Goal: Navigation & Orientation: Find specific page/section

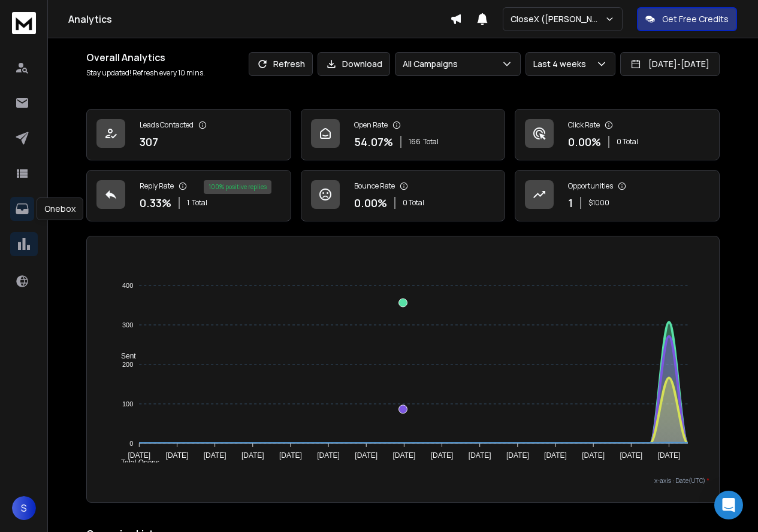
click at [23, 208] on icon at bounding box center [22, 209] width 14 height 14
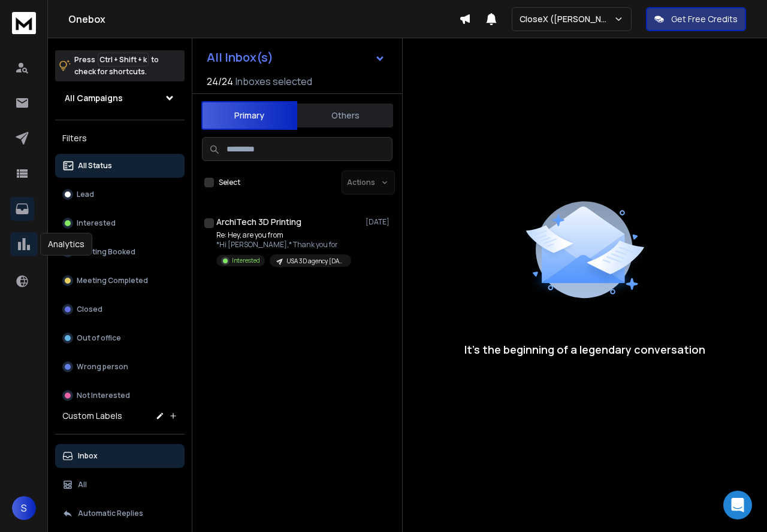
click at [31, 246] on icon at bounding box center [24, 244] width 18 height 18
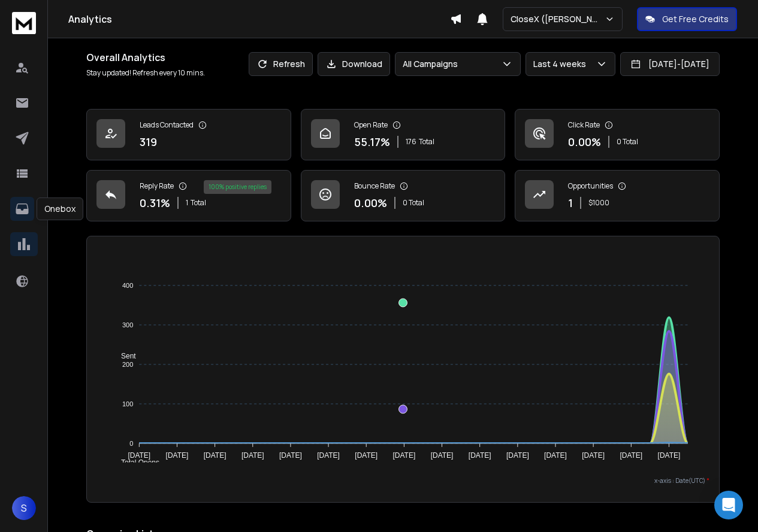
click at [25, 197] on link at bounding box center [22, 209] width 24 height 24
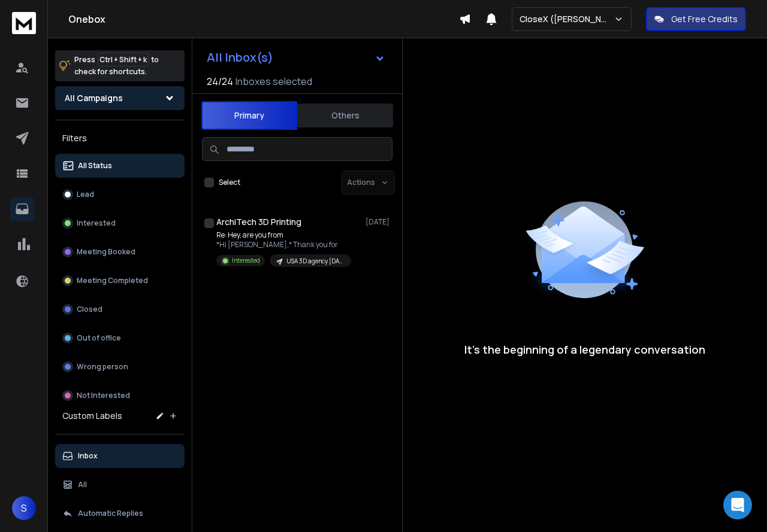
click at [168, 95] on icon at bounding box center [169, 98] width 11 height 11
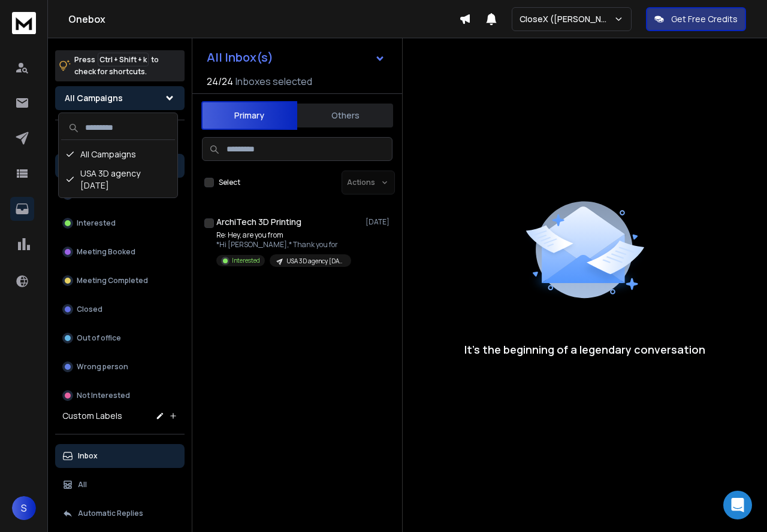
click at [164, 102] on icon at bounding box center [169, 98] width 11 height 11
click at [169, 101] on icon at bounding box center [169, 98] width 11 height 11
click at [538, 143] on div "It’s the beginning of a legendary conversation" at bounding box center [585, 264] width 364 height 453
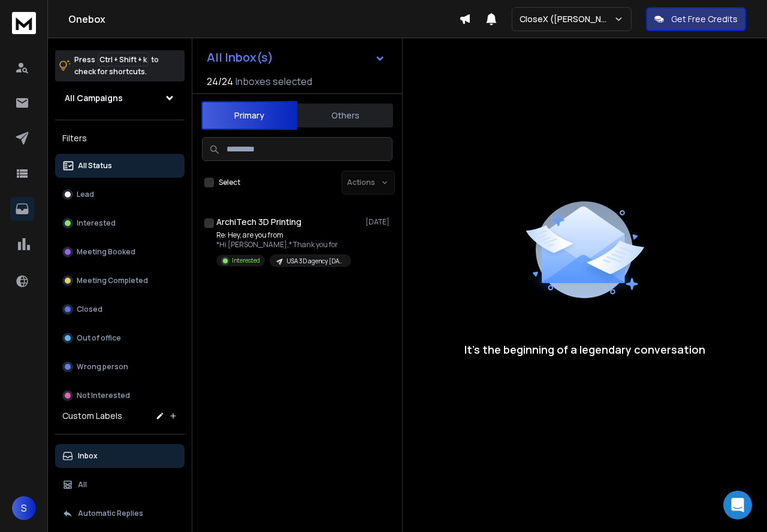
click at [356, 120] on button "Others" at bounding box center [345, 115] width 96 height 26
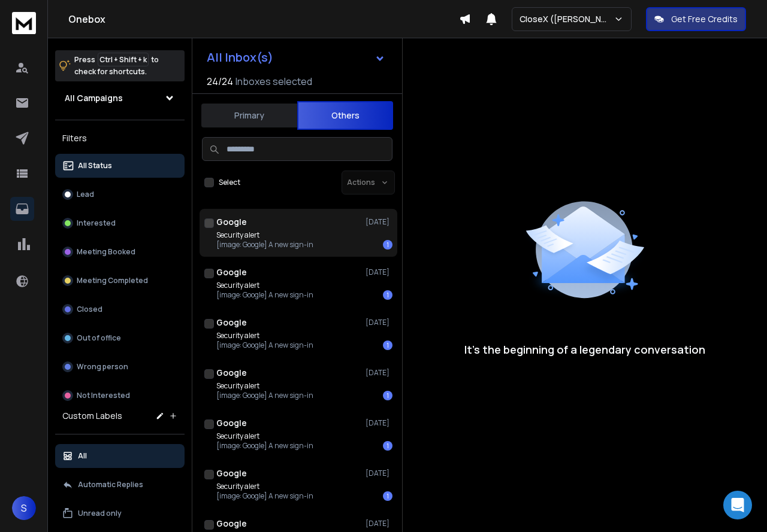
click at [290, 247] on p "[image: Google] A new sign-in" at bounding box center [264, 245] width 97 height 10
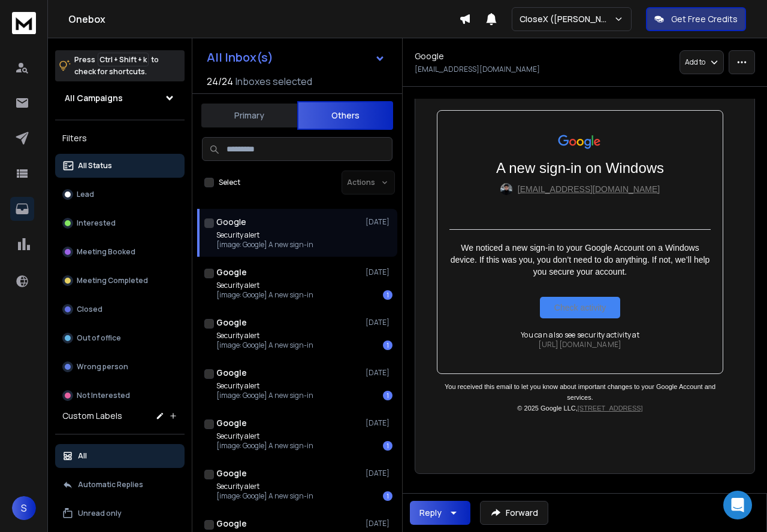
scroll to position [148, 0]
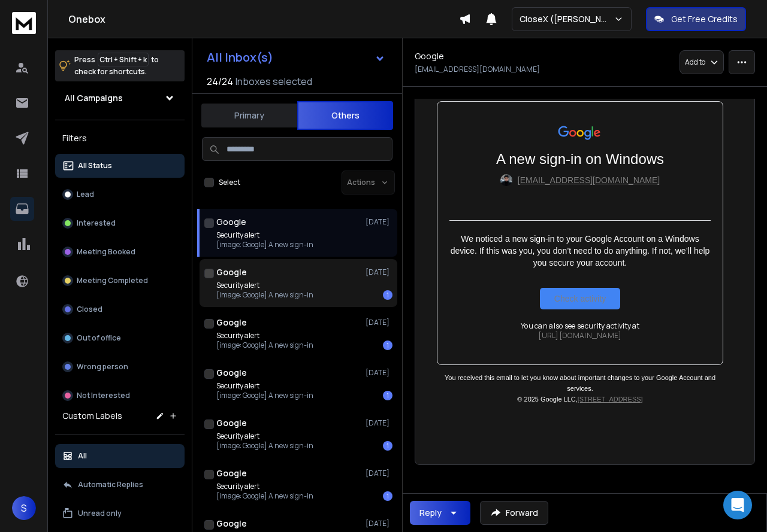
click at [298, 279] on div "Google 07 Sep Security alert [image: Google] A new sign-in 1" at bounding box center [304, 284] width 176 height 34
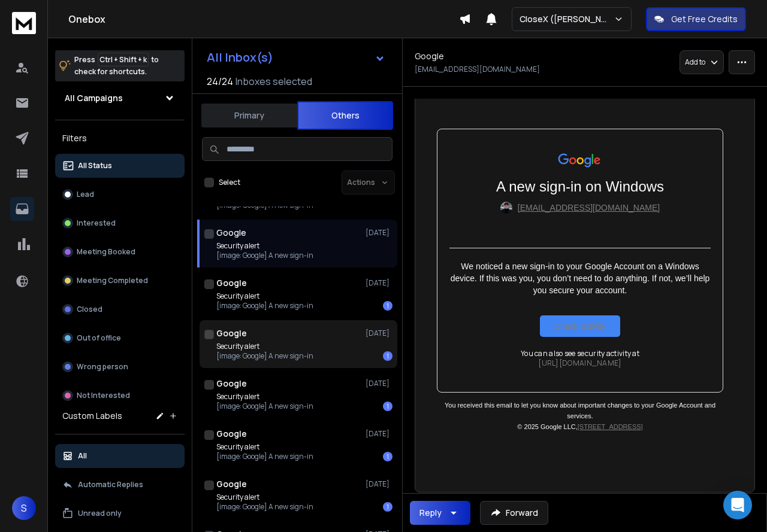
scroll to position [60, 0]
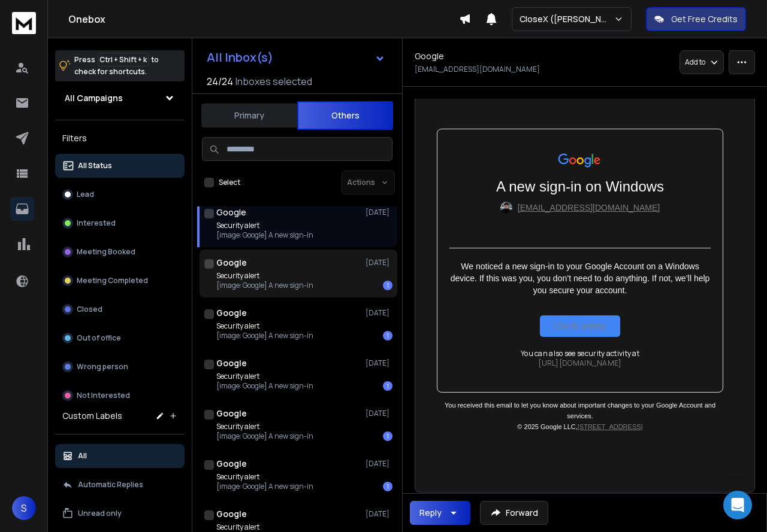
click at [296, 289] on p "[image: Google] A new sign-in" at bounding box center [264, 286] width 97 height 10
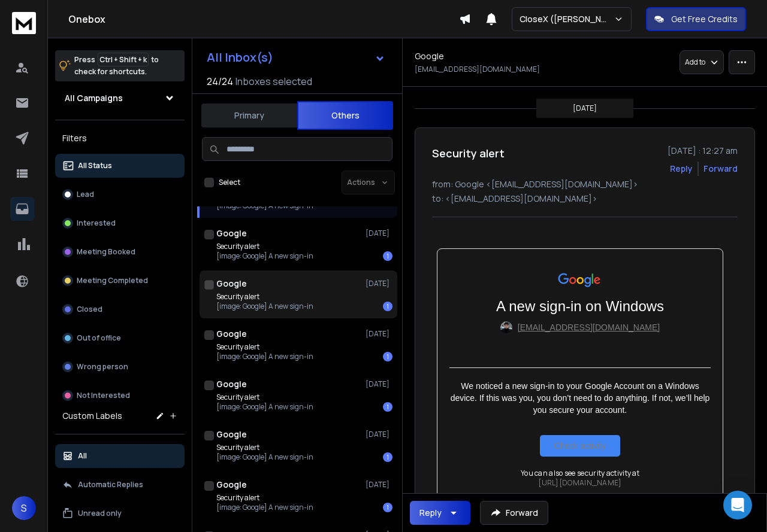
scroll to position [120, 0]
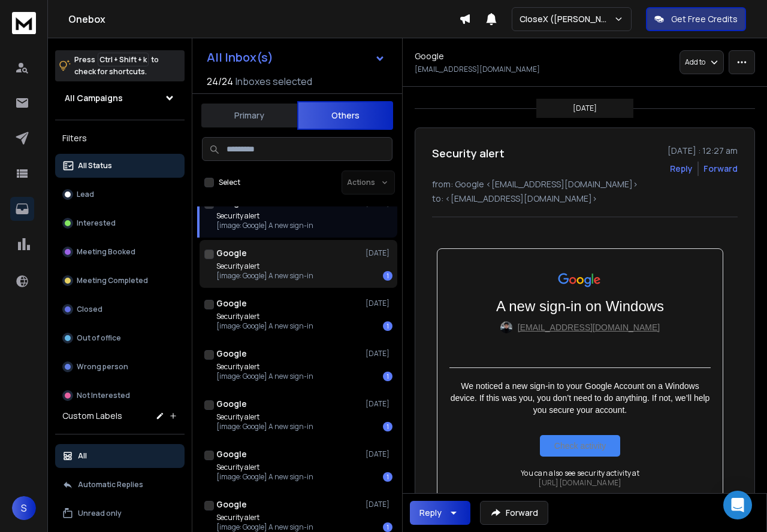
click at [299, 274] on p "[image: Google] A new sign-in" at bounding box center [264, 276] width 97 height 10
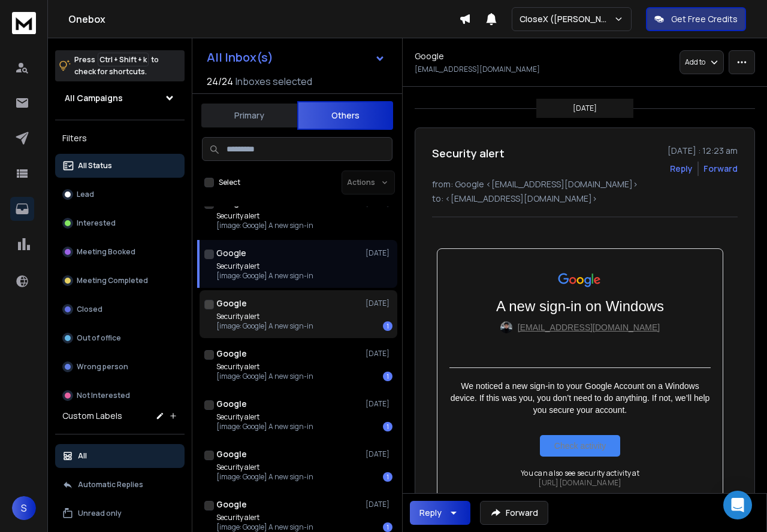
click at [296, 322] on p "[image: Google] A new sign-in" at bounding box center [264, 327] width 97 height 10
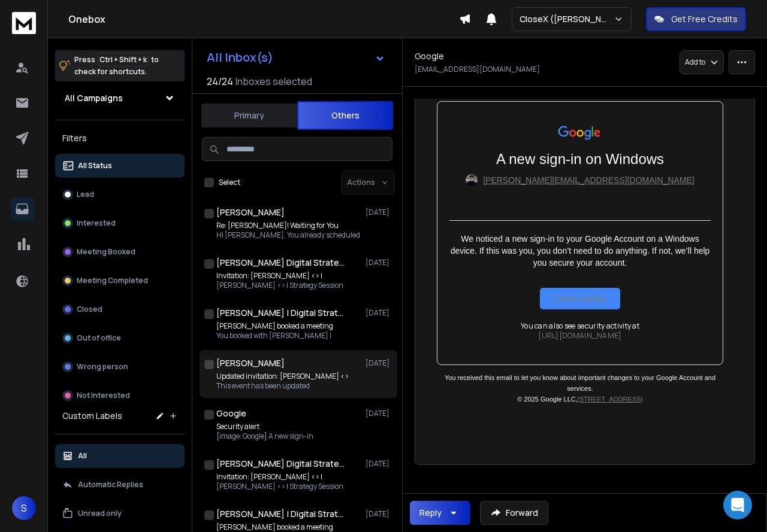
scroll to position [1258, 0]
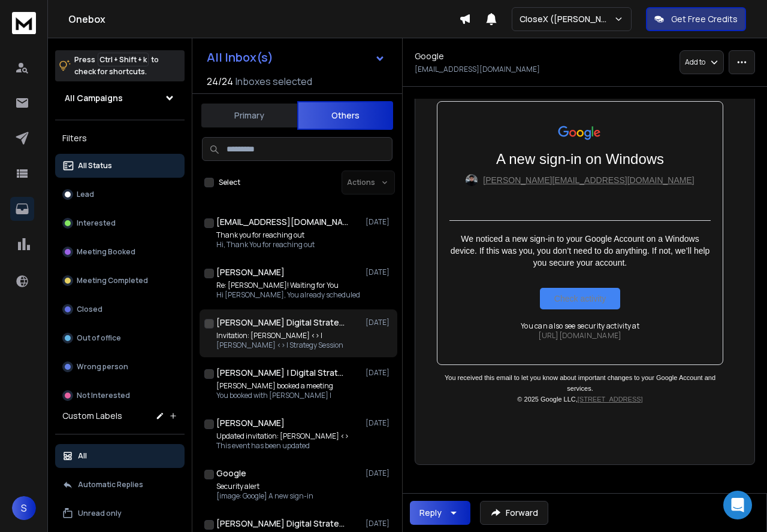
click at [311, 337] on p "Invitation: BONAPARTE <> |" at bounding box center [279, 336] width 127 height 10
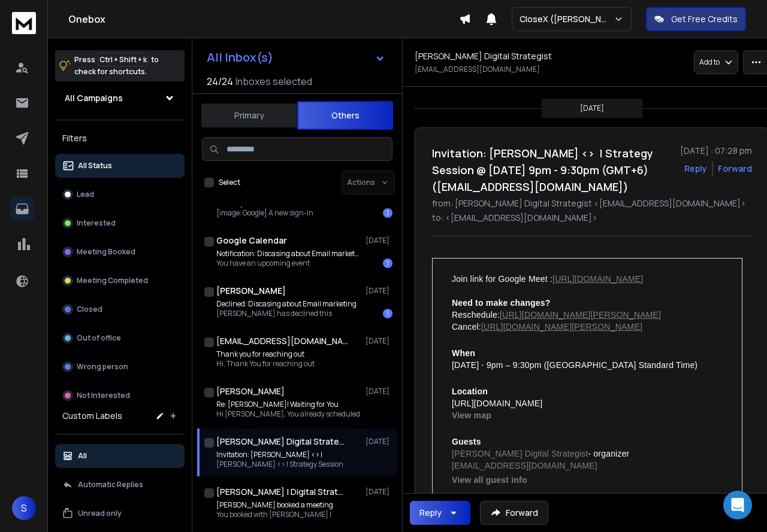
scroll to position [1138, 0]
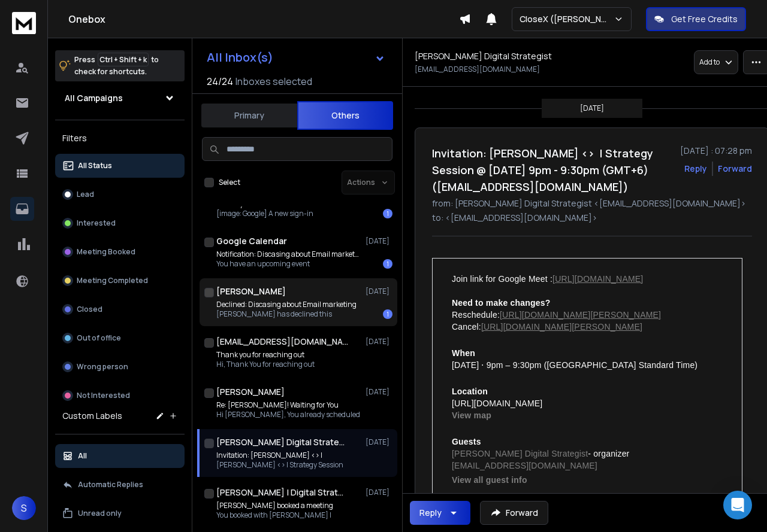
click at [316, 307] on p "Declined: Discasing about Email marketing" at bounding box center [286, 305] width 140 height 10
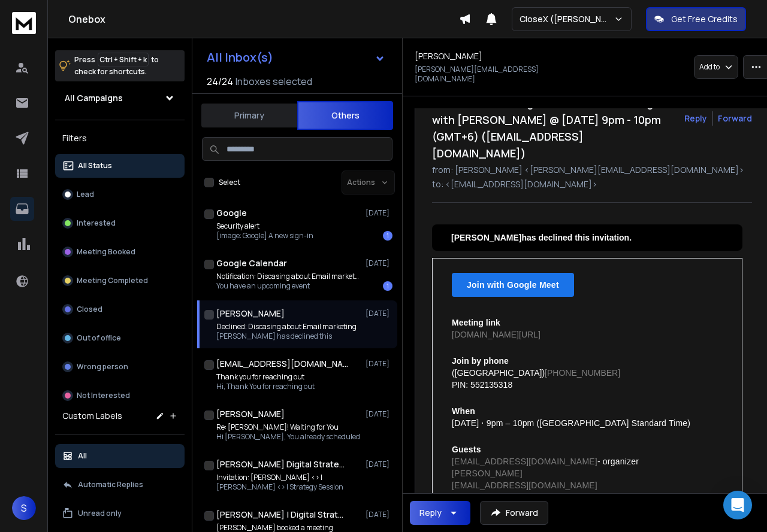
scroll to position [1078, 0]
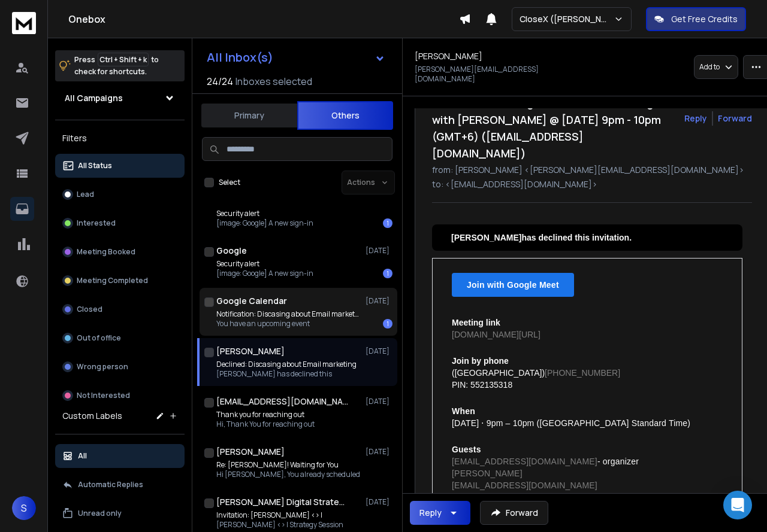
click at [295, 309] on div "Google Calendar 05 Sep Notification: Discasing about Email marketing You have a…" at bounding box center [304, 312] width 176 height 34
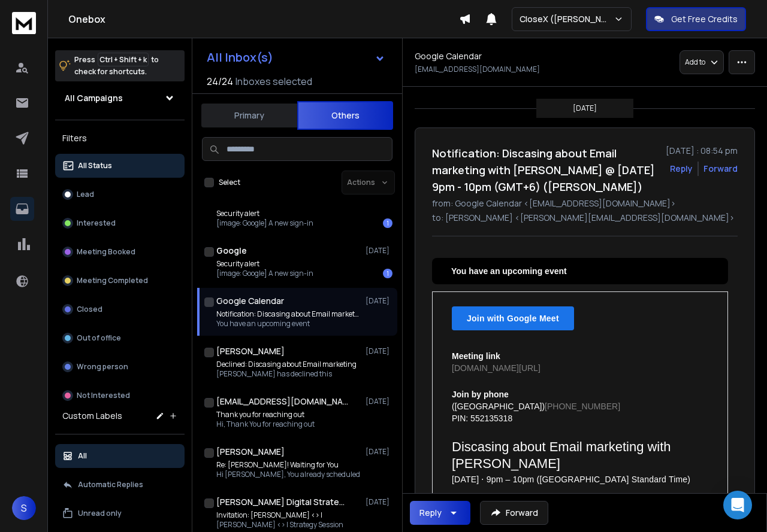
scroll to position [1018, 0]
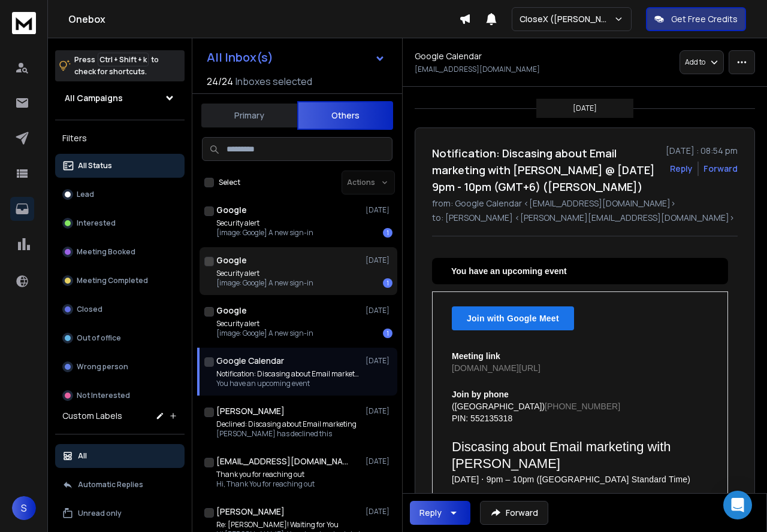
click at [293, 283] on p "[image: Google] A new sign-in" at bounding box center [264, 284] width 97 height 10
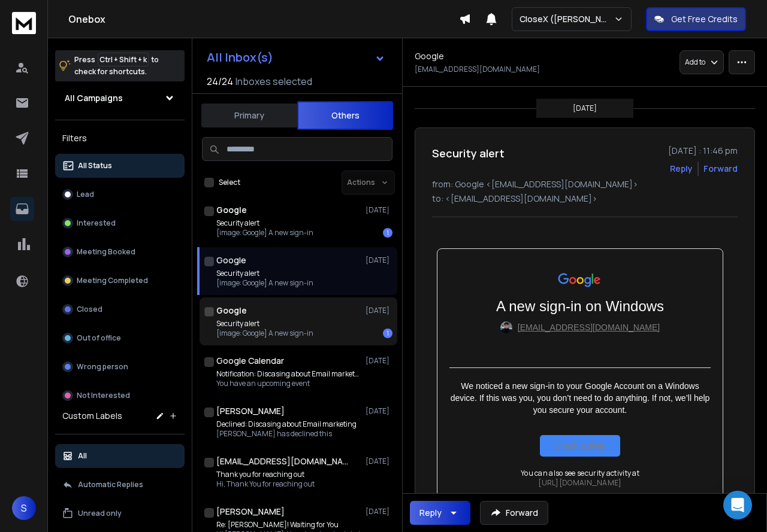
click at [291, 317] on div "Google 06 Sep Security alert [image: Google] A new sign-in 1" at bounding box center [304, 322] width 176 height 34
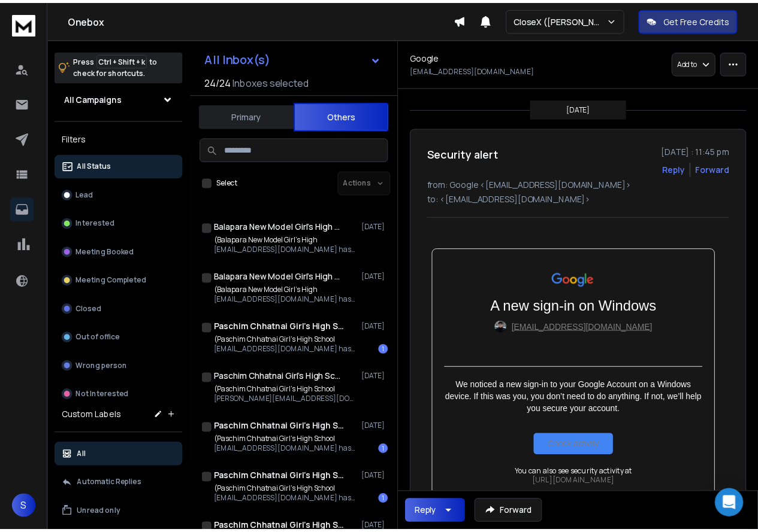
scroll to position [2213, 0]
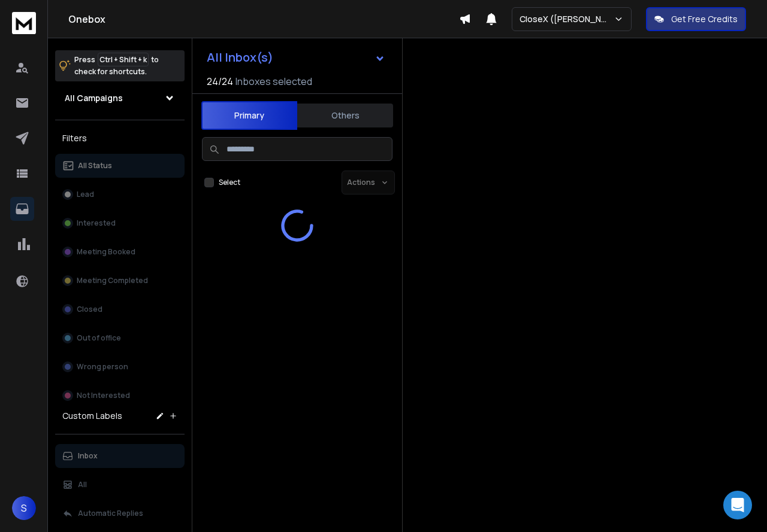
click at [246, 125] on button "Primary" at bounding box center [249, 115] width 96 height 29
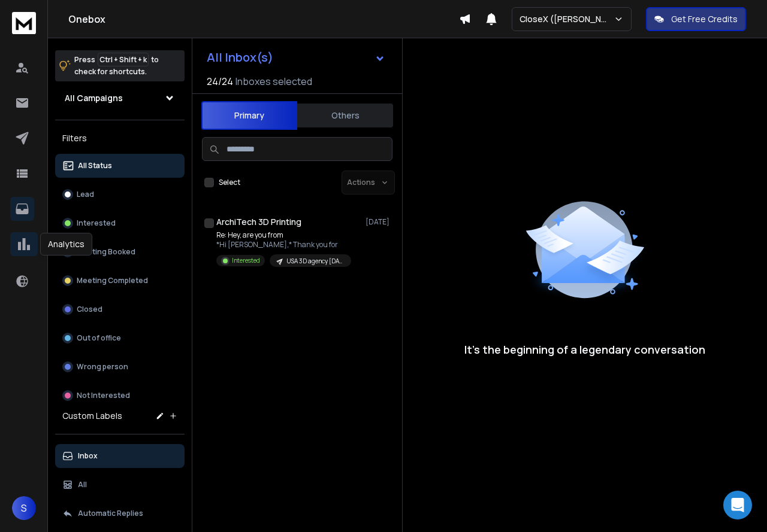
click at [25, 252] on icon at bounding box center [24, 244] width 18 height 18
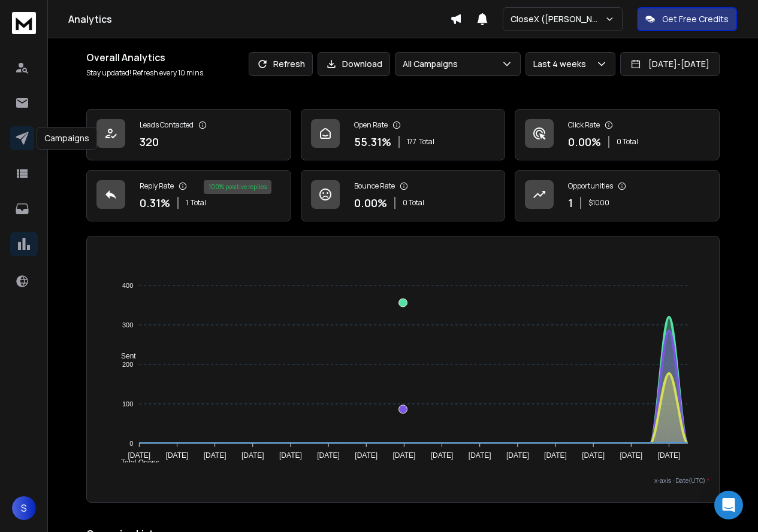
click at [20, 138] on icon at bounding box center [22, 138] width 13 height 13
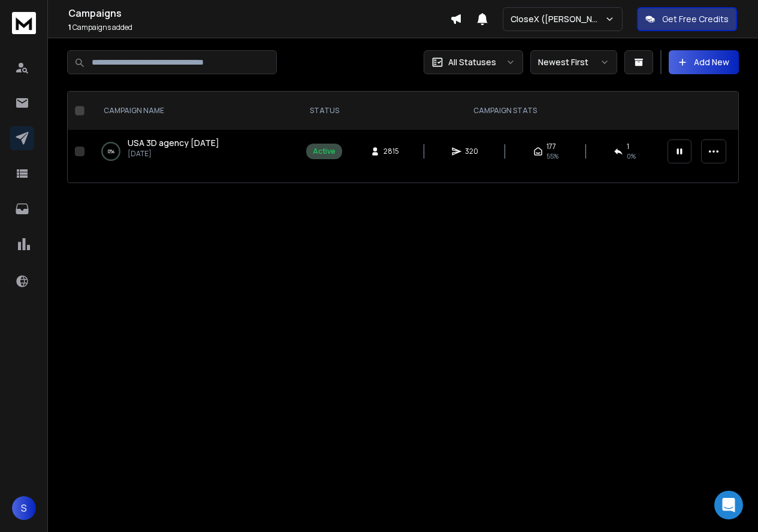
click at [391, 162] on td "2815 320 177 55 % 1 0 %" at bounding box center [504, 151] width 311 height 43
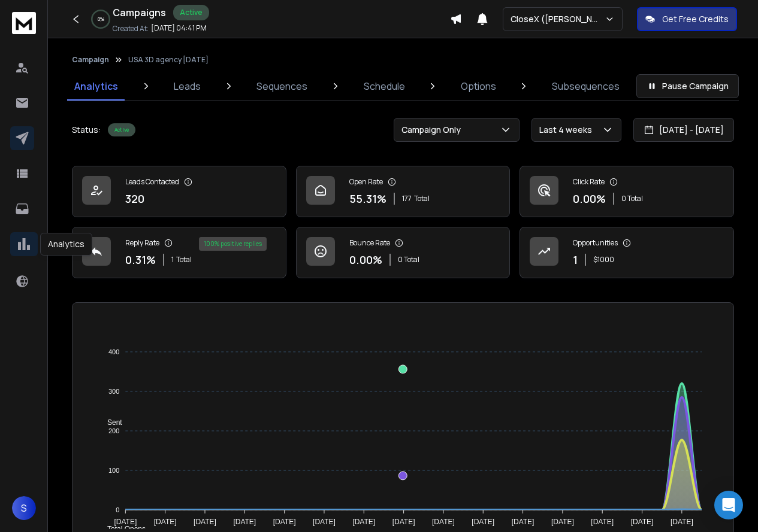
click at [28, 247] on icon at bounding box center [24, 244] width 12 height 12
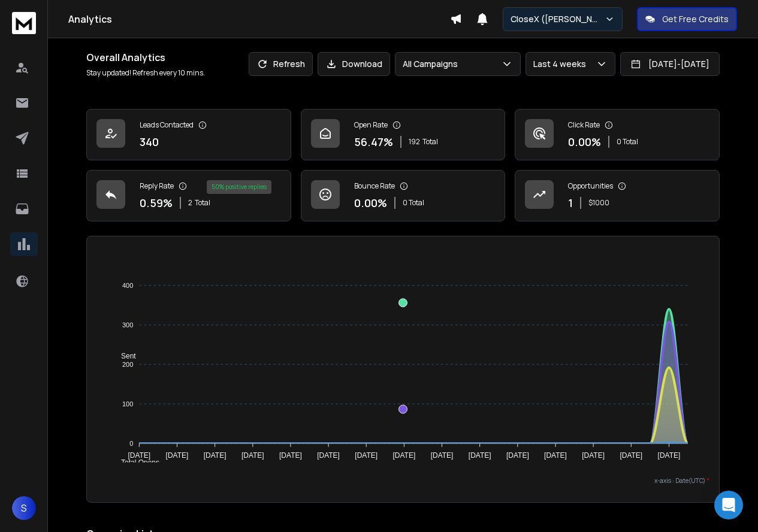
click at [591, 8] on button "CloseX ([PERSON_NAME])" at bounding box center [563, 19] width 120 height 24
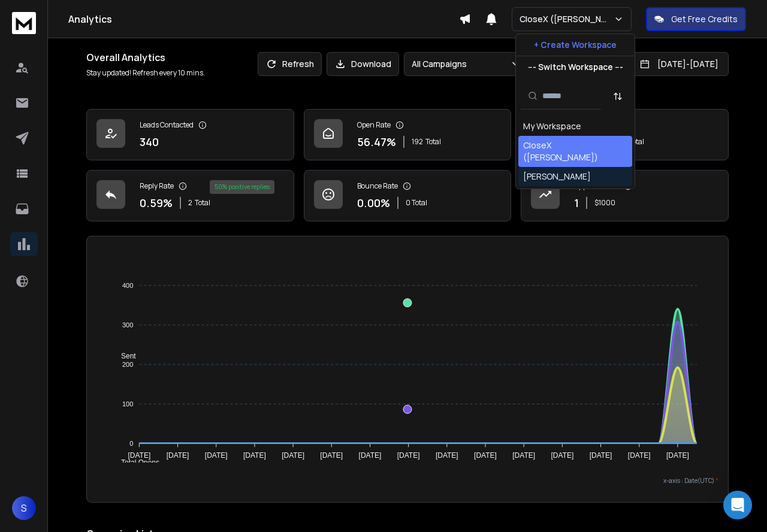
click at [546, 167] on div "Safiq" at bounding box center [575, 176] width 114 height 19
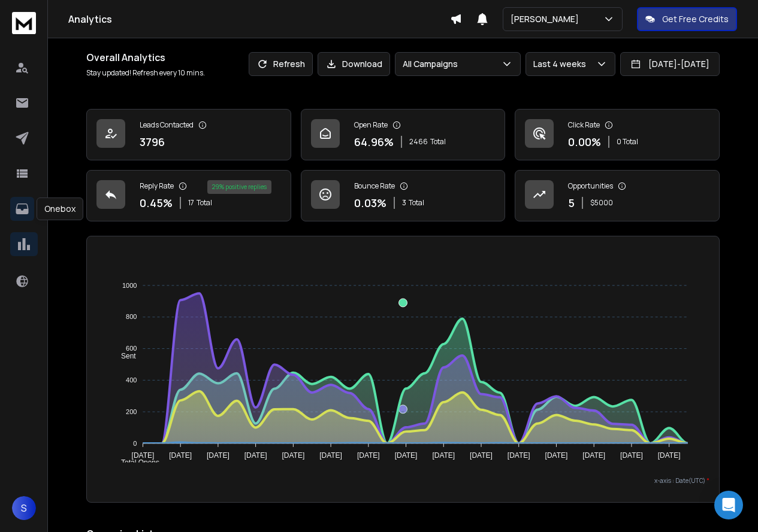
click at [25, 209] on icon at bounding box center [22, 209] width 13 height 11
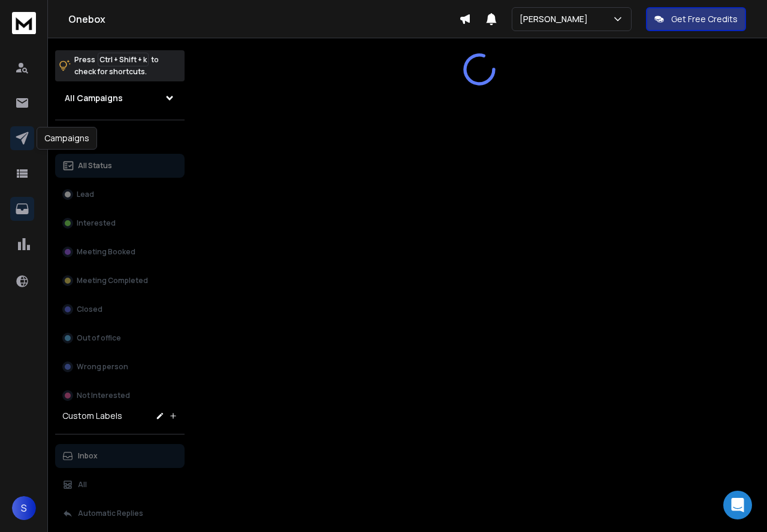
click at [25, 148] on link at bounding box center [22, 138] width 24 height 24
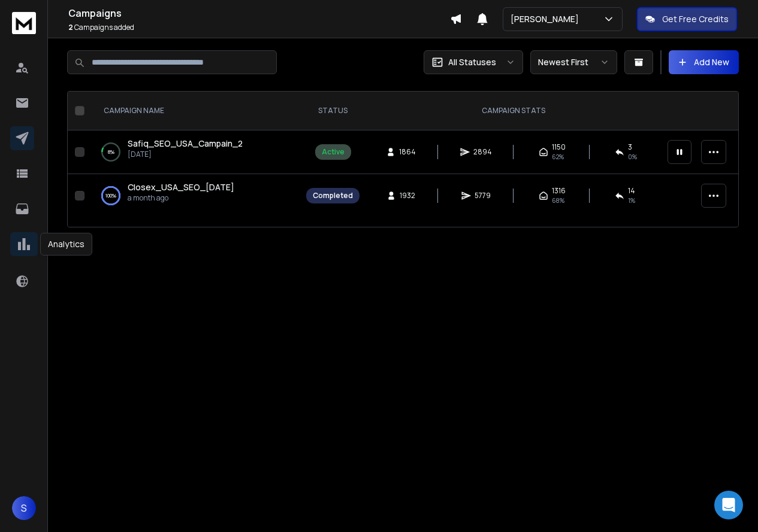
click at [28, 237] on icon at bounding box center [24, 244] width 18 height 18
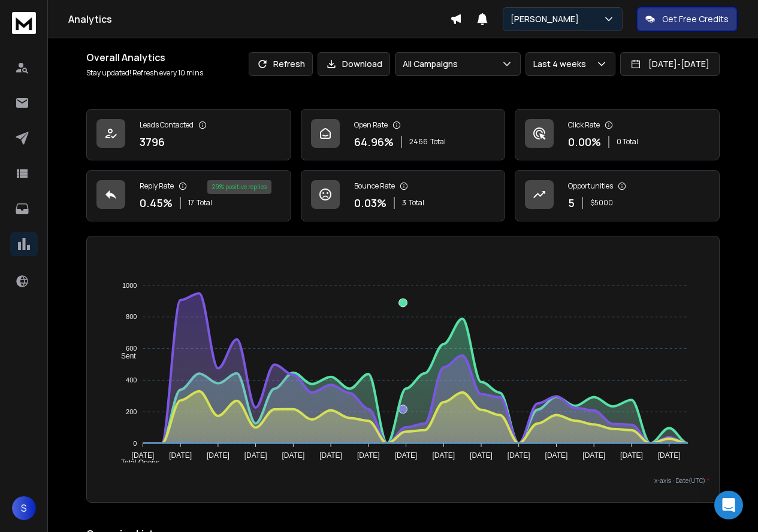
click at [562, 24] on div "[PERSON_NAME]" at bounding box center [562, 19] width 104 height 12
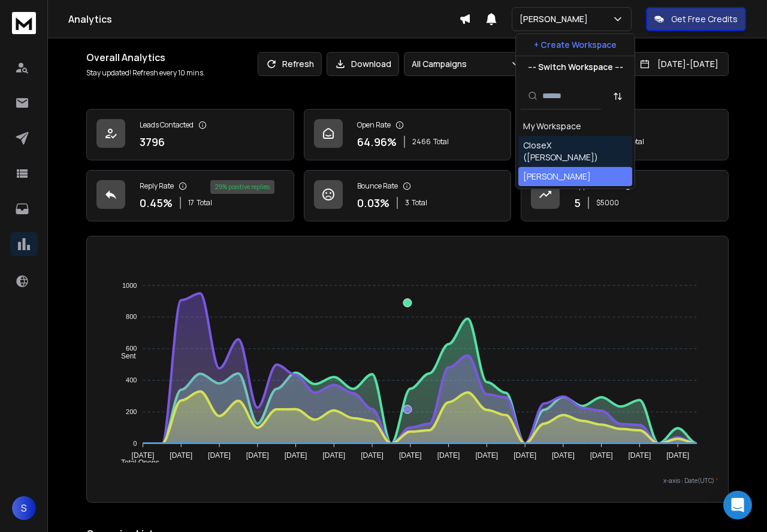
click at [549, 146] on div "CloseX ([PERSON_NAME])" at bounding box center [575, 152] width 104 height 24
